Goal: Task Accomplishment & Management: Manage account settings

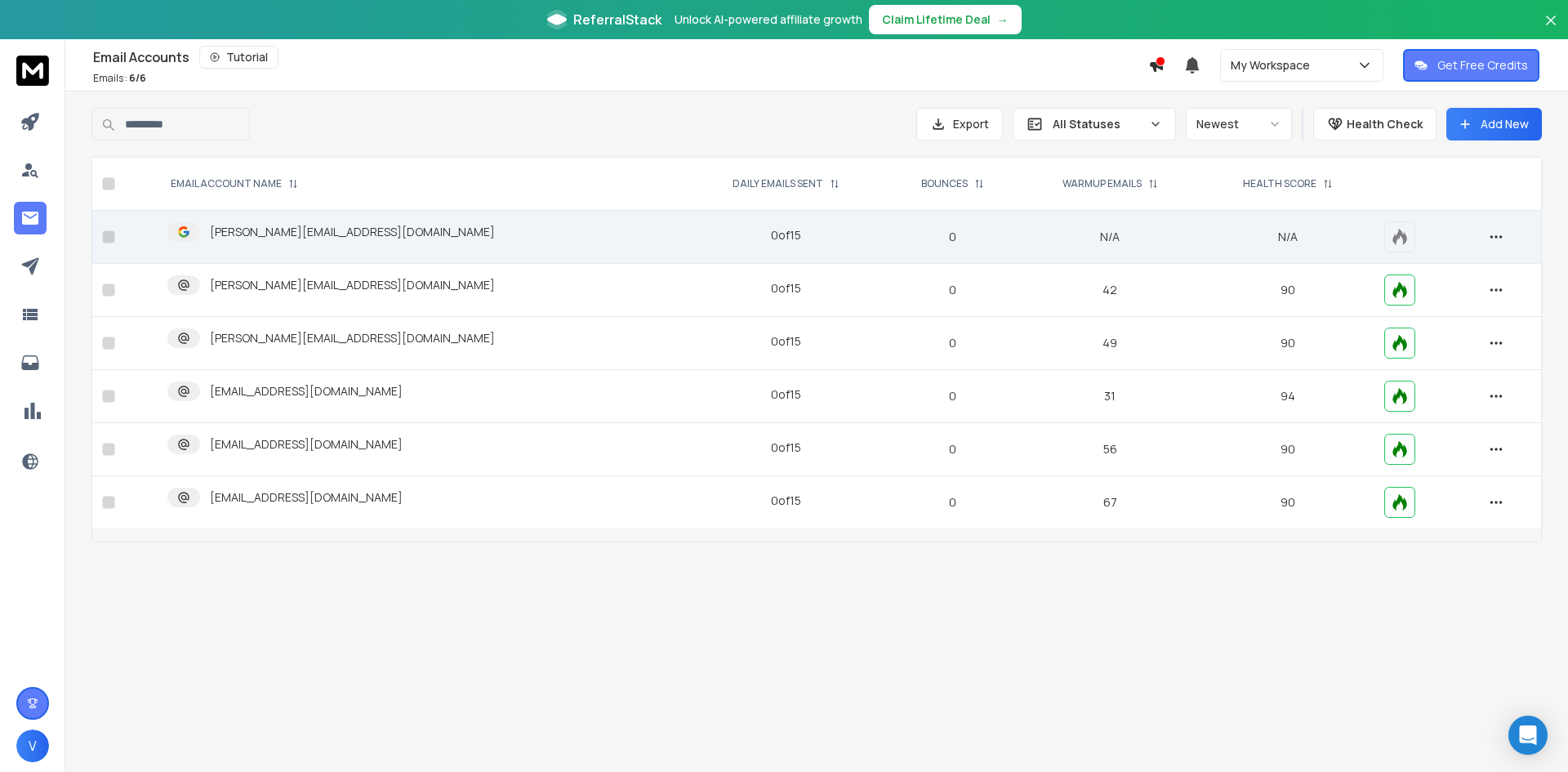
click at [1392, 231] on icon at bounding box center [1400, 237] width 16 height 16
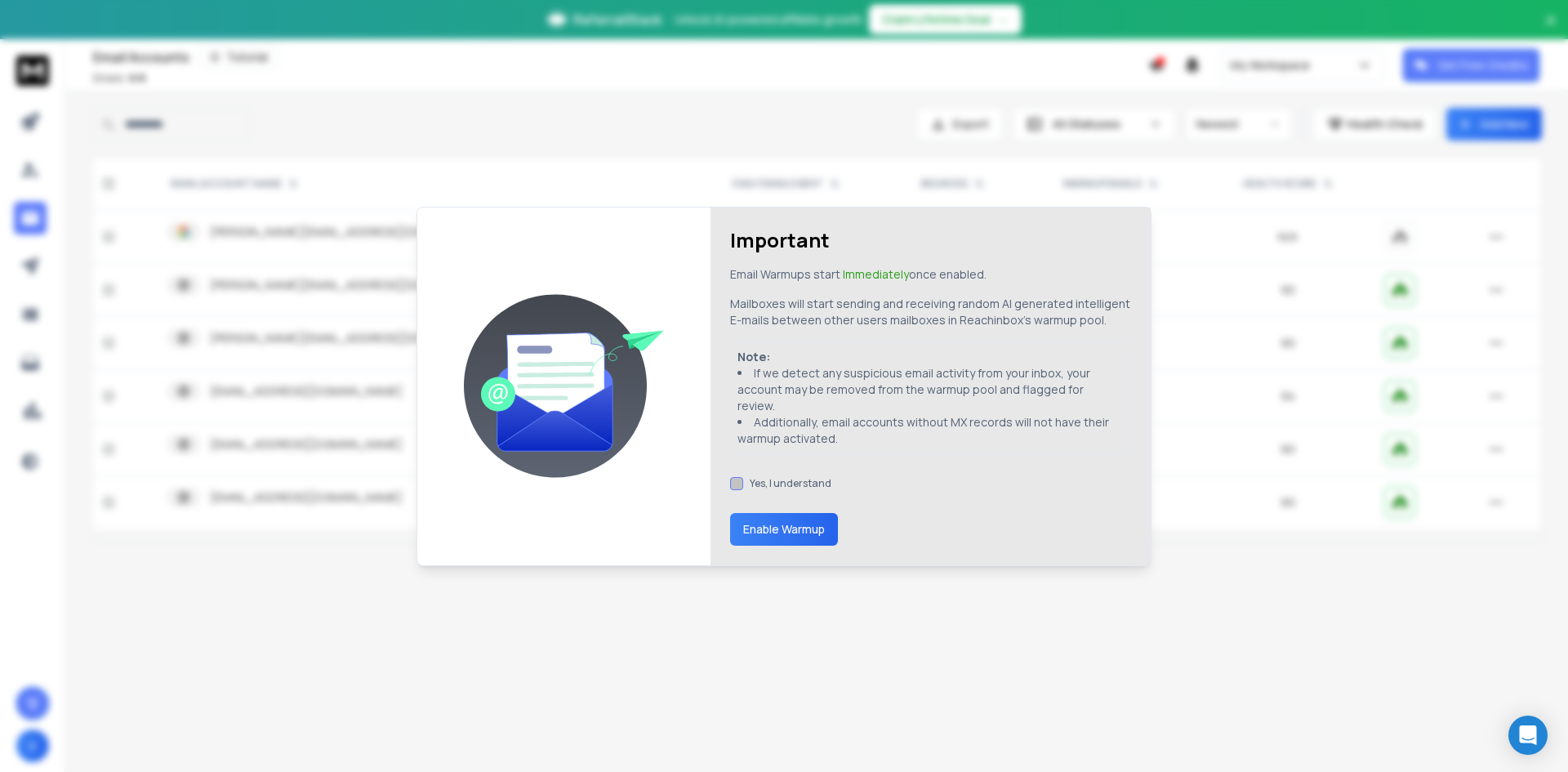
click at [805, 523] on button "Enable Warmup" at bounding box center [784, 529] width 108 height 32
click at [771, 477] on label "Yes, I understand" at bounding box center [790, 483] width 82 height 13
click at [739, 477] on button "Yes, I understand" at bounding box center [737, 483] width 13 height 13
click at [770, 524] on button "Enable Warmup" at bounding box center [784, 529] width 108 height 32
